Goal: Transaction & Acquisition: Subscribe to service/newsletter

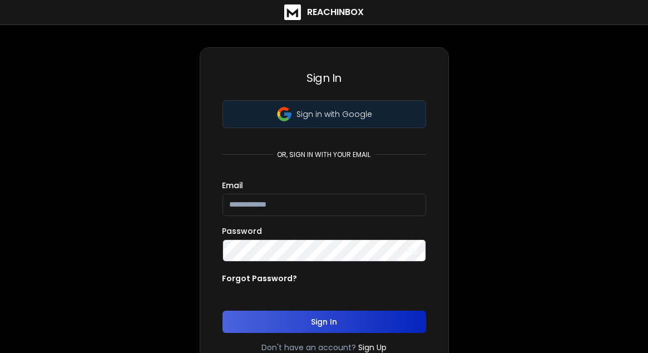
click at [358, 113] on p "Sign in with Google" at bounding box center [335, 114] width 76 height 11
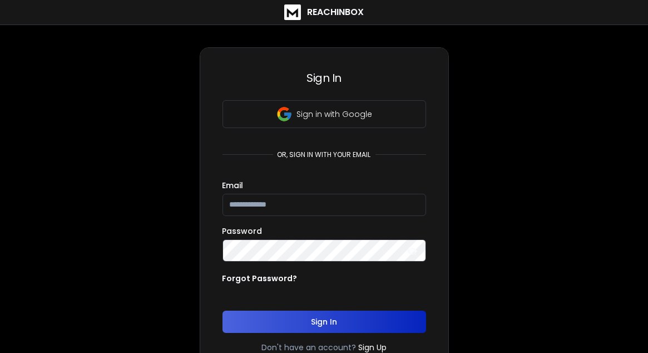
click at [272, 203] on input "email" at bounding box center [325, 205] width 204 height 22
type input "**********"
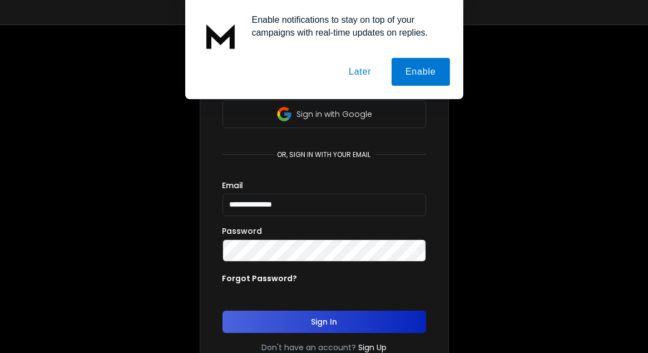
click at [223, 311] on button "Sign In" at bounding box center [325, 322] width 204 height 22
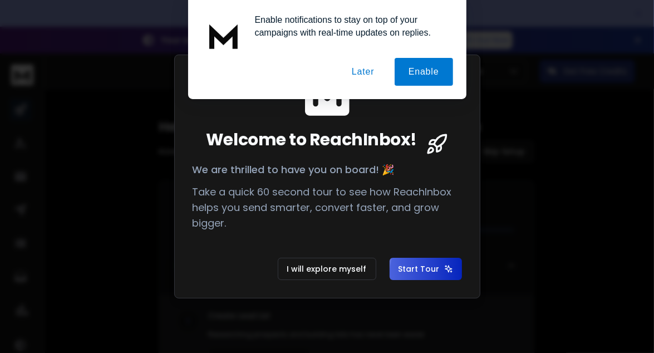
click at [359, 72] on button "Later" at bounding box center [363, 72] width 50 height 28
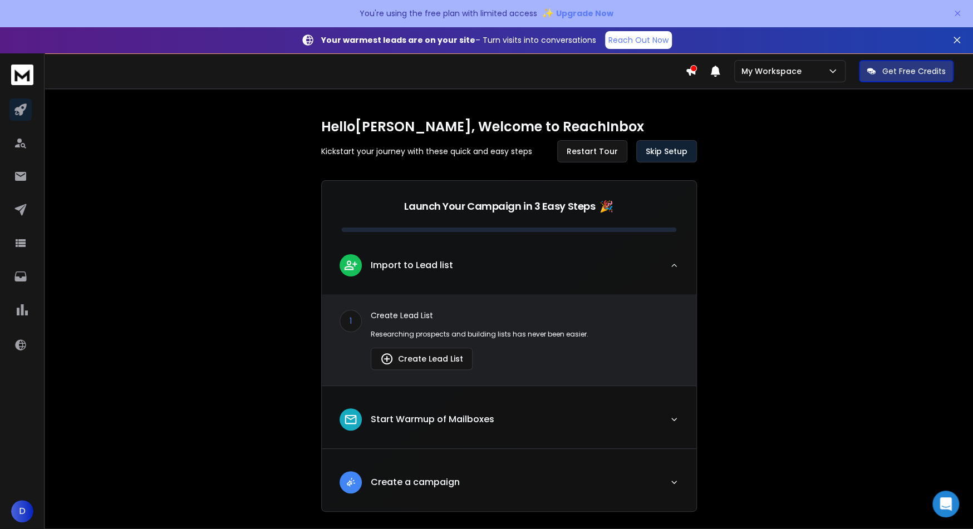
click at [653, 155] on span "Skip Setup" at bounding box center [666, 151] width 42 height 11
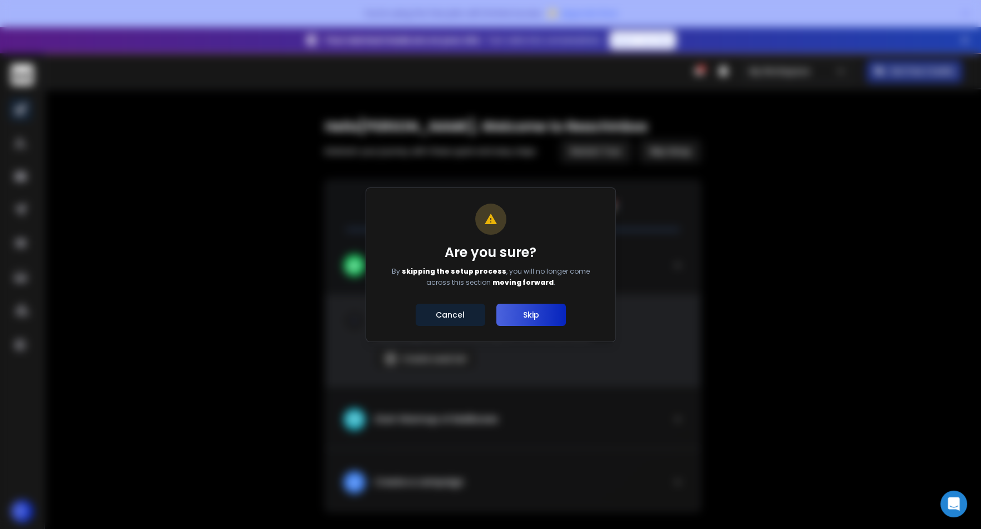
click at [526, 313] on button "Skip" at bounding box center [531, 315] width 70 height 22
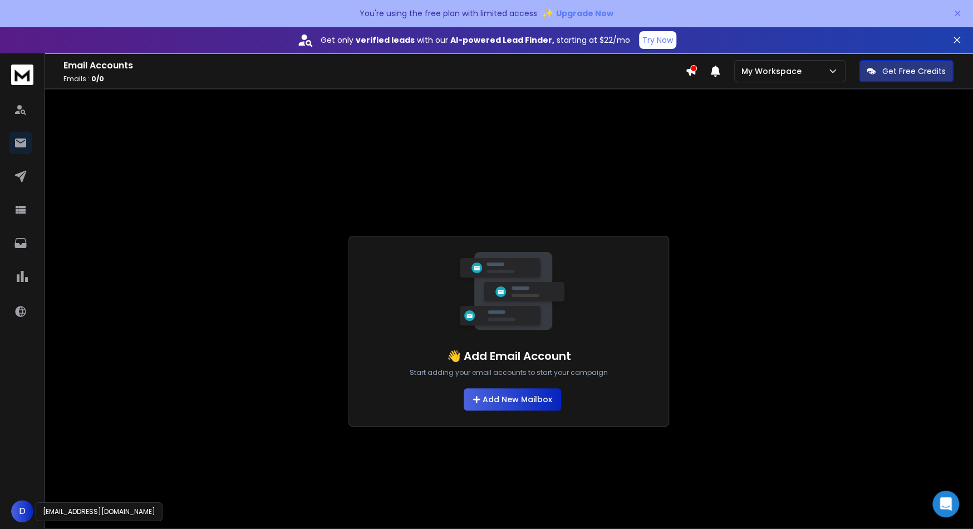
click at [24, 504] on span "D" at bounding box center [22, 511] width 22 height 22
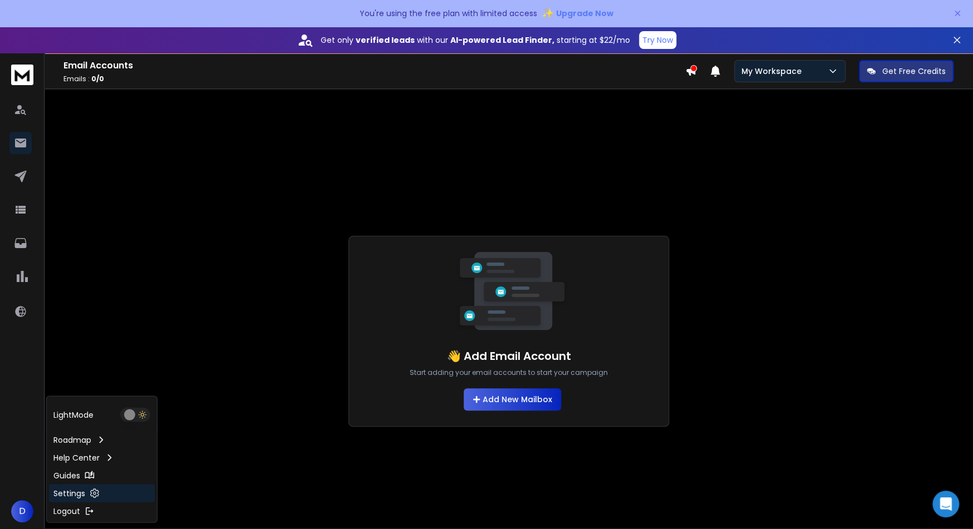
click at [822, 70] on div "My Workspace" at bounding box center [789, 71] width 97 height 11
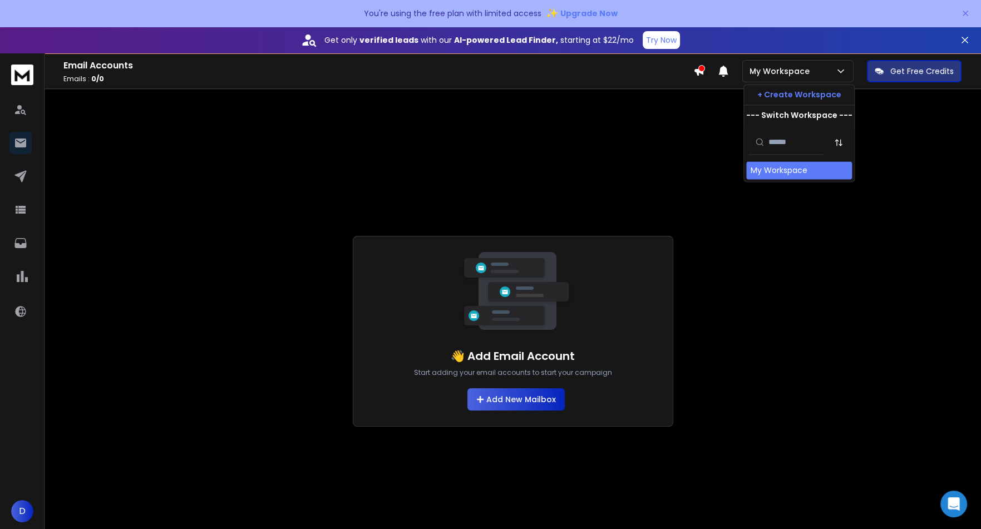
click at [888, 70] on button "Get Free Credits" at bounding box center [914, 71] width 95 height 22
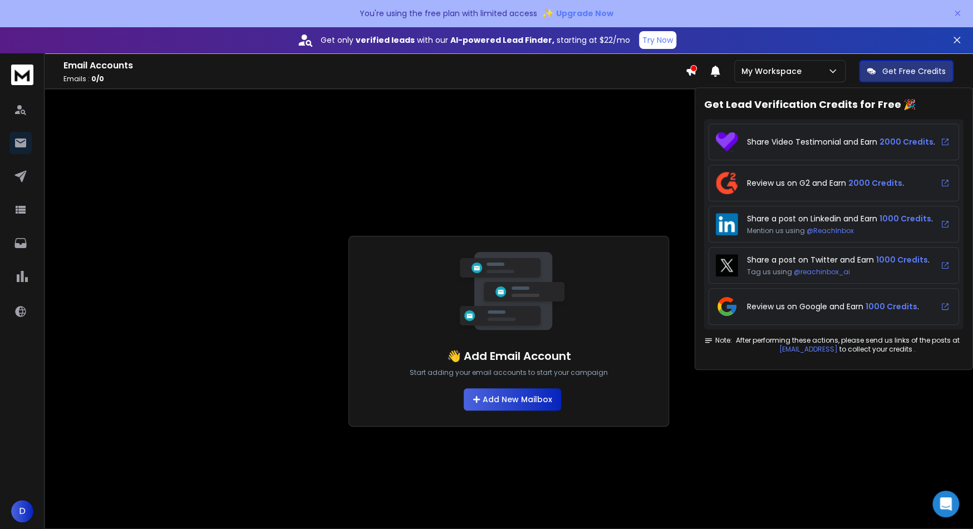
click at [649, 167] on div "👋 Add Email Account Start adding your email accounts to start your campaign Add…" at bounding box center [508, 331] width 893 height 462
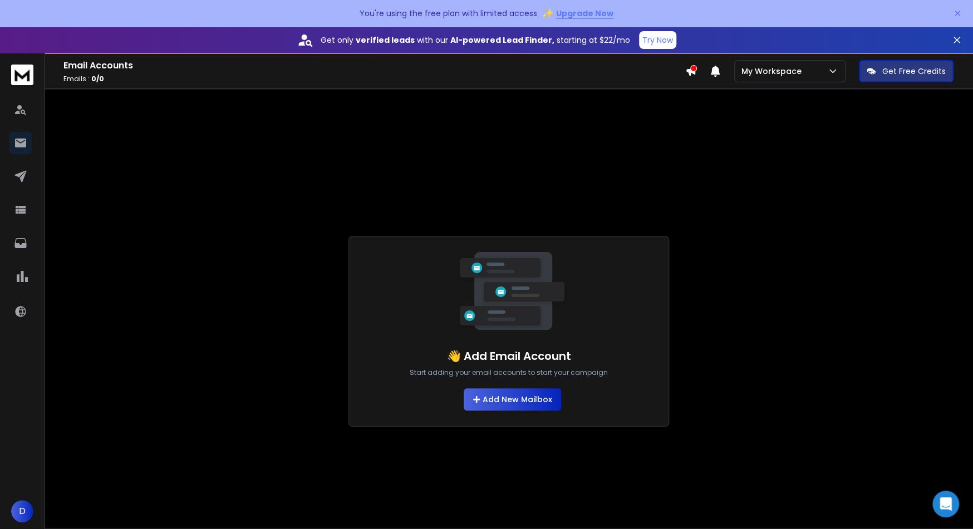
click at [583, 11] on span "Upgrade Now" at bounding box center [584, 13] width 57 height 11
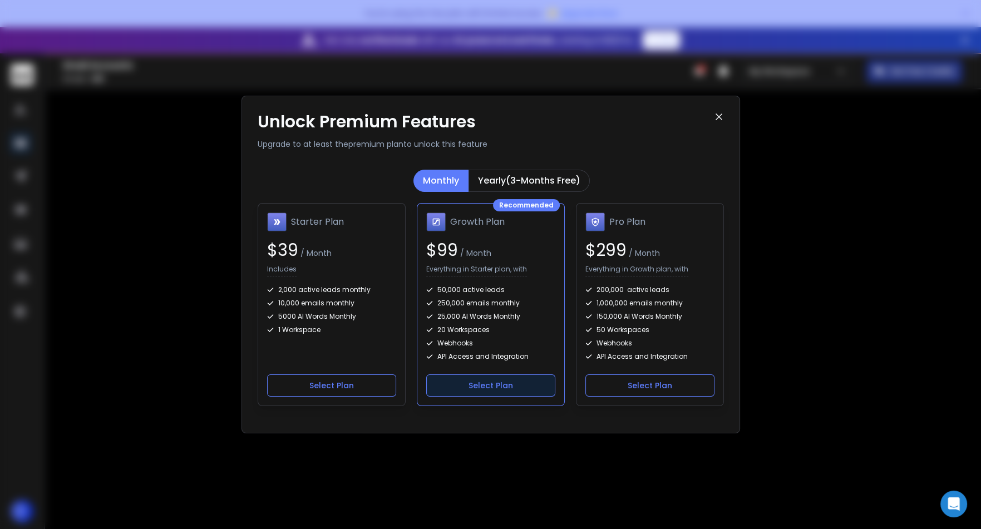
click at [503, 383] on button "Select Plan" at bounding box center [490, 385] width 129 height 22
